Goal: Find specific page/section: Find specific page/section

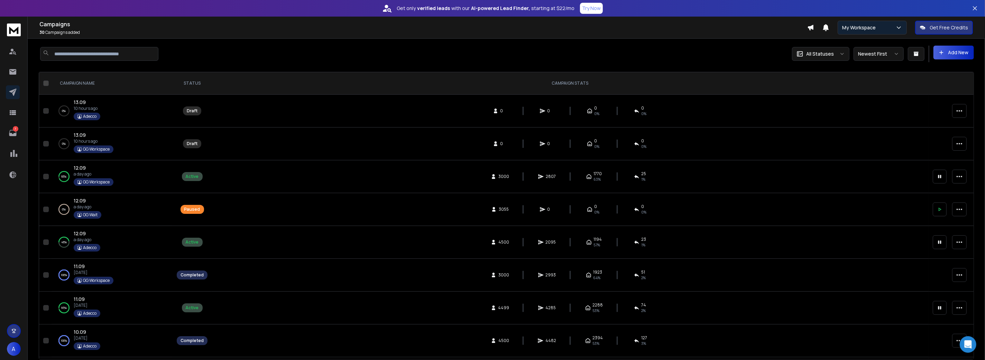
click at [897, 29] on div "My Workspace" at bounding box center [872, 27] width 60 height 7
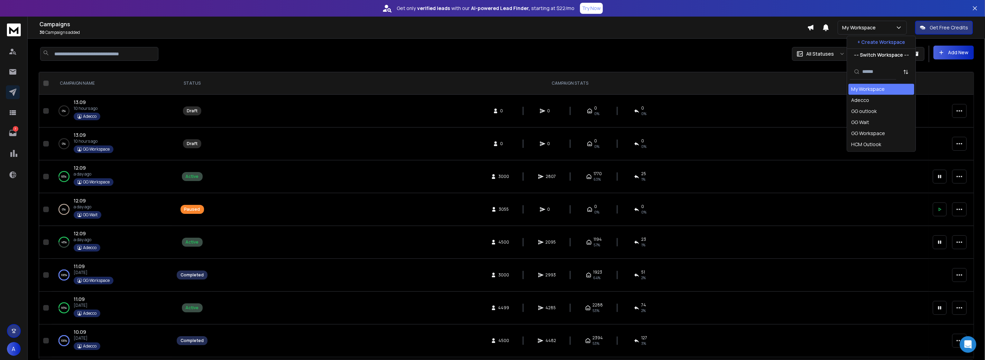
click at [778, 49] on div "Campaigns 30 Campaigns Added All Statuses Newest First Add New" at bounding box center [739, 54] width 467 height 17
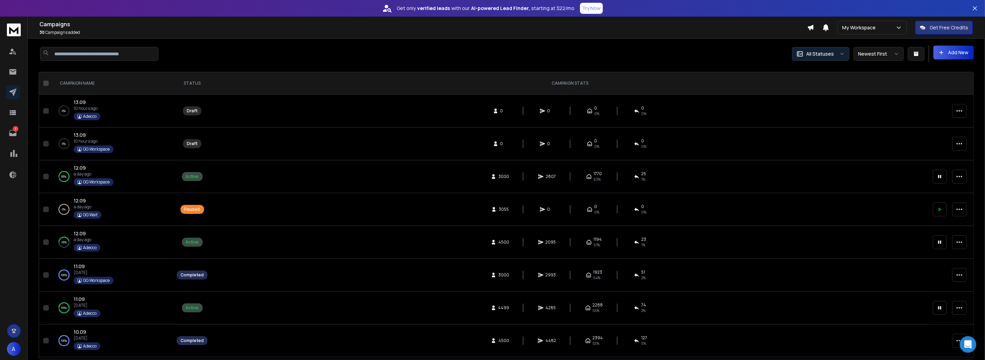
click at [833, 51] on p "All Statuses" at bounding box center [820, 53] width 28 height 7
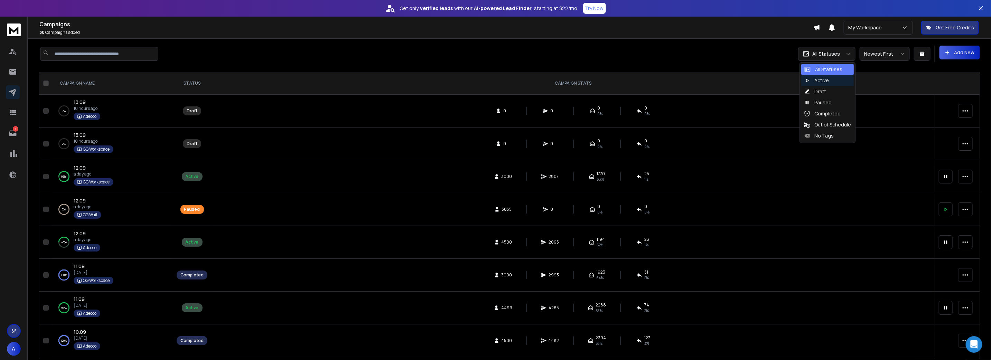
click at [817, 80] on div "Active" at bounding box center [816, 80] width 25 height 7
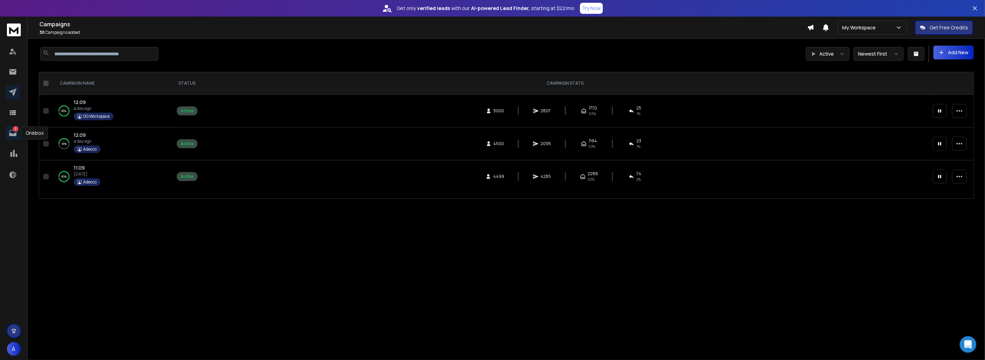
click at [17, 130] on link "7" at bounding box center [13, 133] width 14 height 14
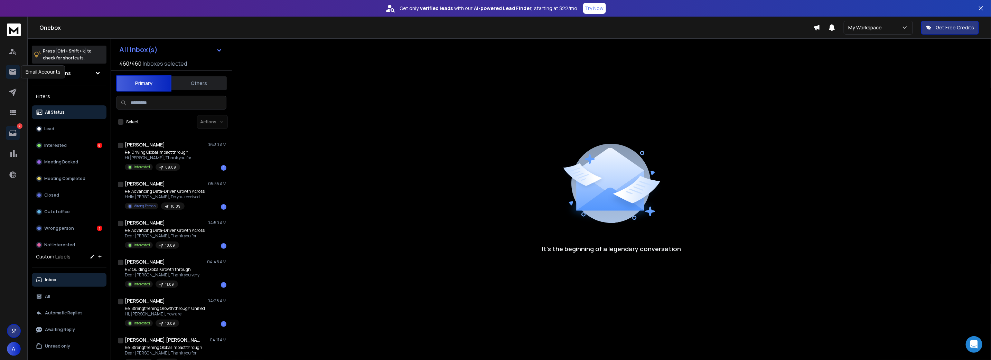
click at [13, 72] on icon at bounding box center [12, 72] width 7 height 6
